Goal: Task Accomplishment & Management: Use online tool/utility

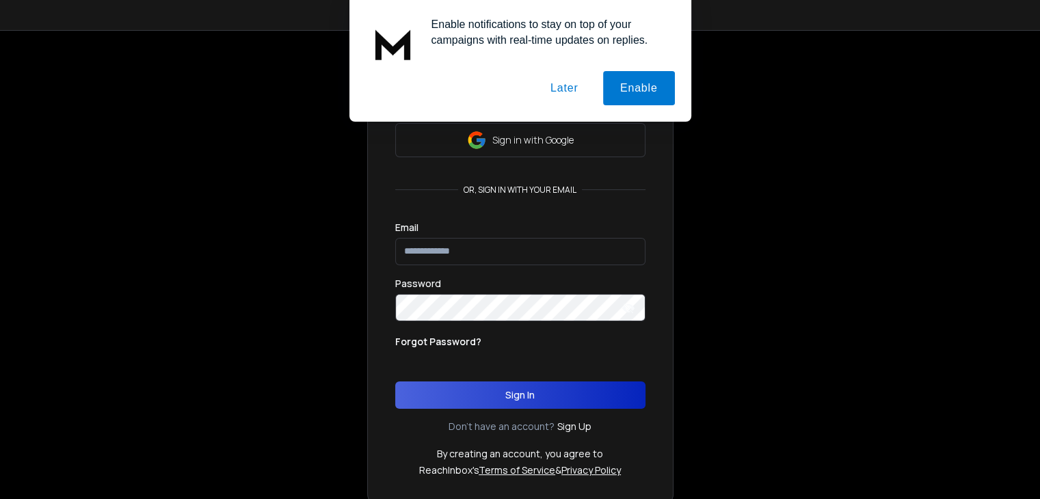
click at [575, 86] on button "Later" at bounding box center [564, 88] width 62 height 34
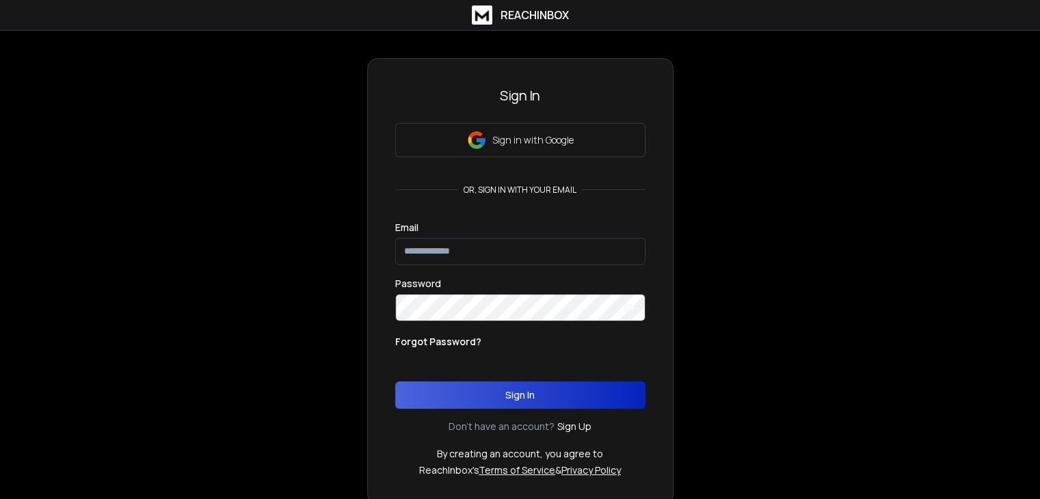
click at [537, 244] on input "email" at bounding box center [520, 251] width 250 height 27
type input "**********"
click at [542, 396] on button "Sign In" at bounding box center [520, 394] width 250 height 27
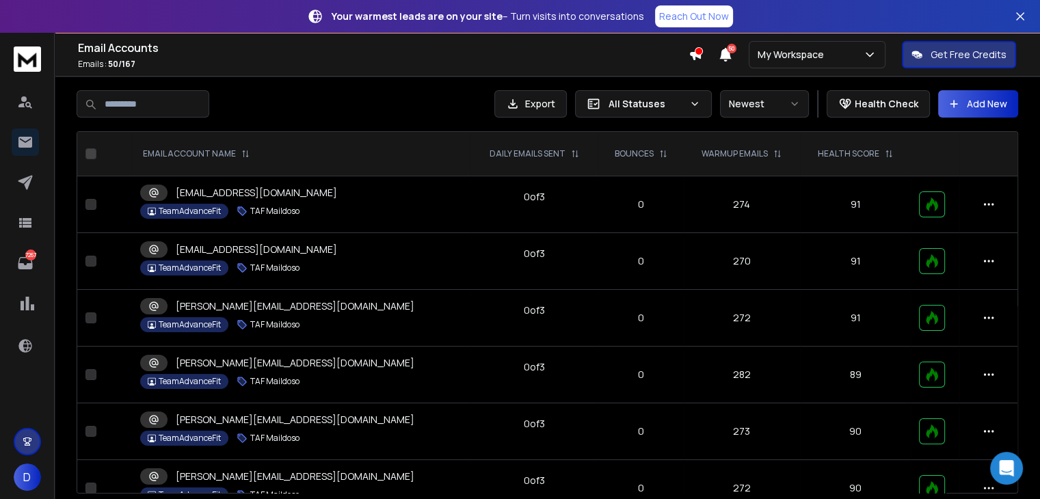
click at [805, 38] on div "Email Accounts Emails : 50 / 167 50 My Workspace Get Free Credits" at bounding box center [520, 55] width 1040 height 44
click at [31, 191] on link at bounding box center [25, 182] width 27 height 27
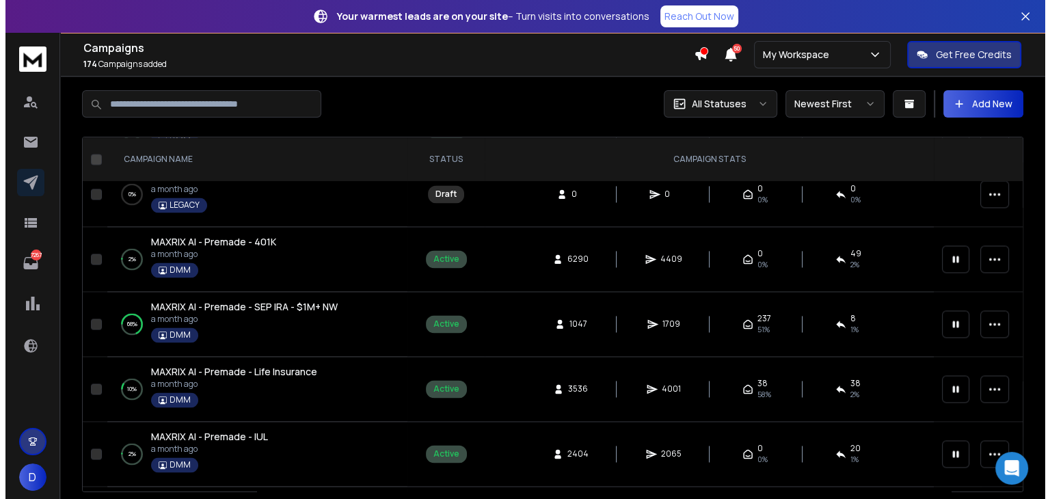
scroll to position [1914, 0]
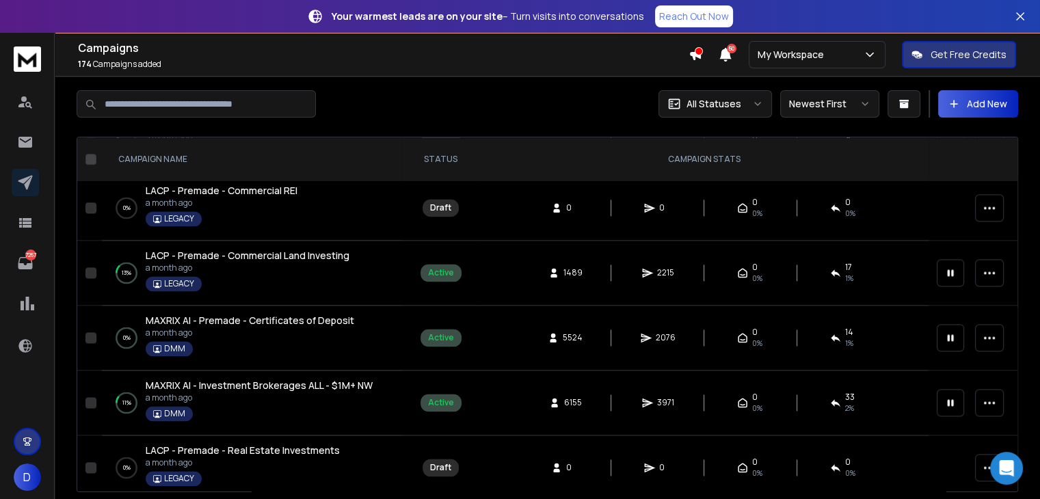
click at [290, 314] on span "MAXRIX AI - Premade - Certificates of Deposit" at bounding box center [250, 320] width 209 height 13
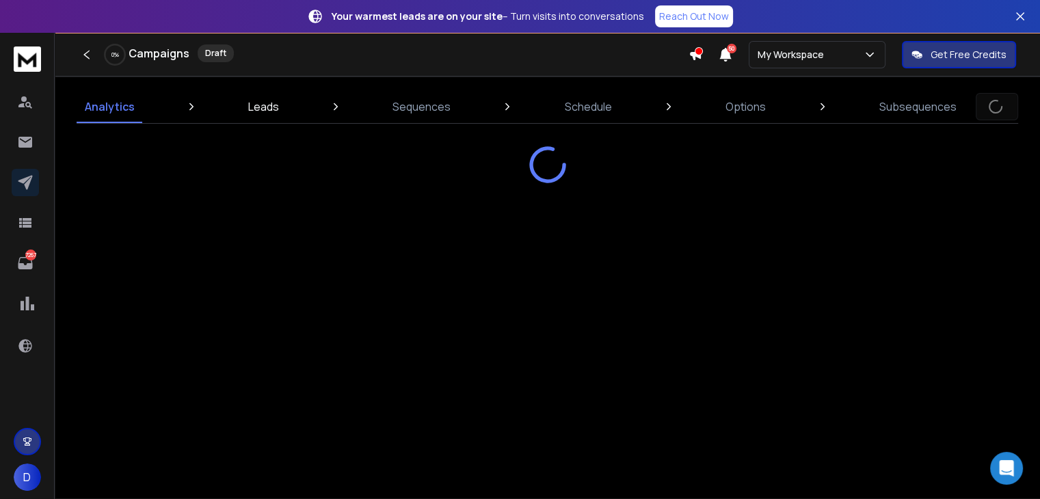
drag, startPoint x: 263, startPoint y: 94, endPoint x: 269, endPoint y: 93, distance: 6.9
click at [265, 94] on link "Leads" at bounding box center [263, 106] width 47 height 33
click at [247, 113] on link "Leads" at bounding box center [263, 106] width 47 height 33
click at [240, 100] on div "Analytics Leads Sequences Schedule Options Subsequences" at bounding box center [521, 106] width 888 height 33
click at [265, 110] on p "Leads" at bounding box center [263, 106] width 31 height 16
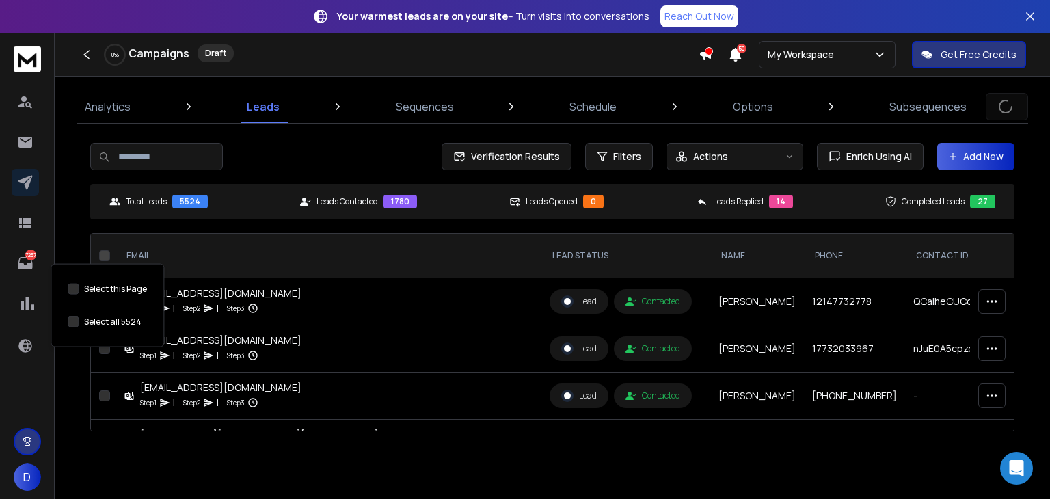
click at [76, 326] on button "Select this Page" at bounding box center [73, 322] width 11 height 11
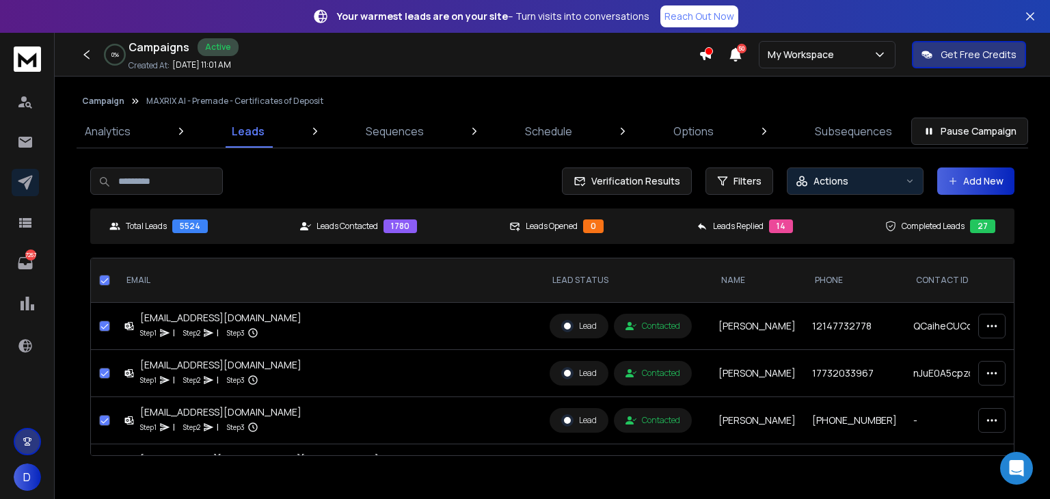
click at [842, 178] on p "Actions" at bounding box center [831, 181] width 35 height 14
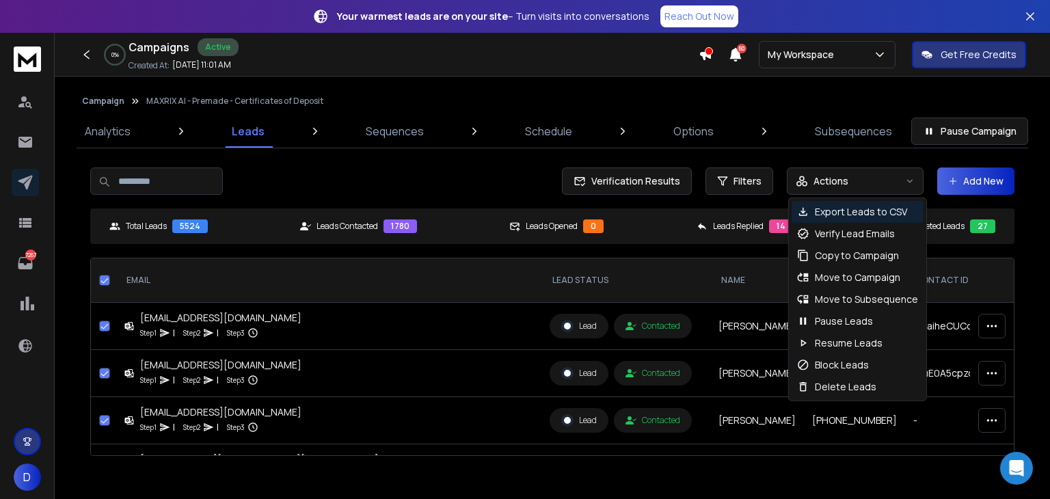
click at [891, 215] on p "Export Leads to CSV" at bounding box center [861, 212] width 92 height 14
